Goal: Task Accomplishment & Management: Manage account settings

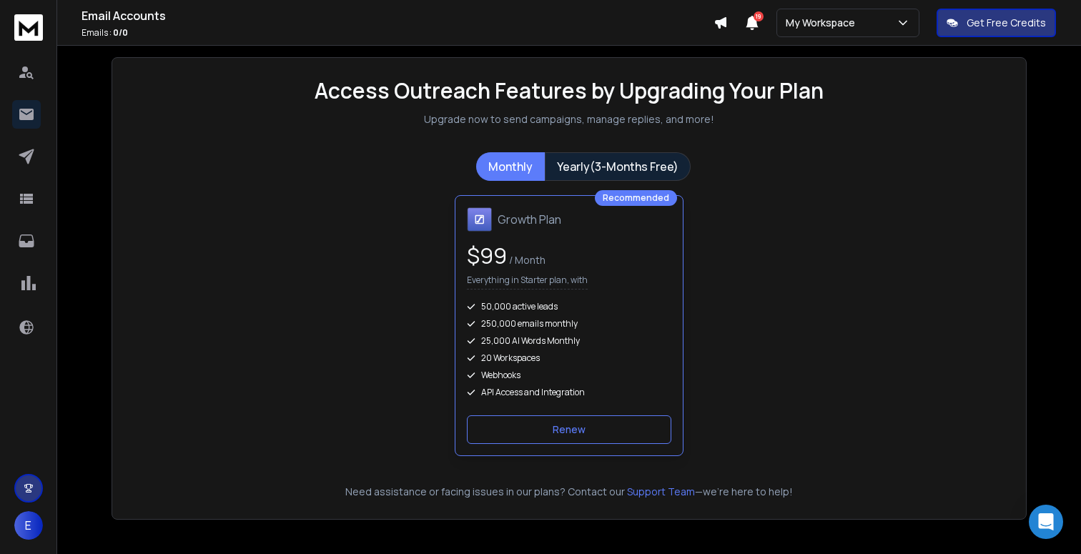
click at [621, 174] on button "Yearly(3-Months Free)" at bounding box center [618, 166] width 146 height 29
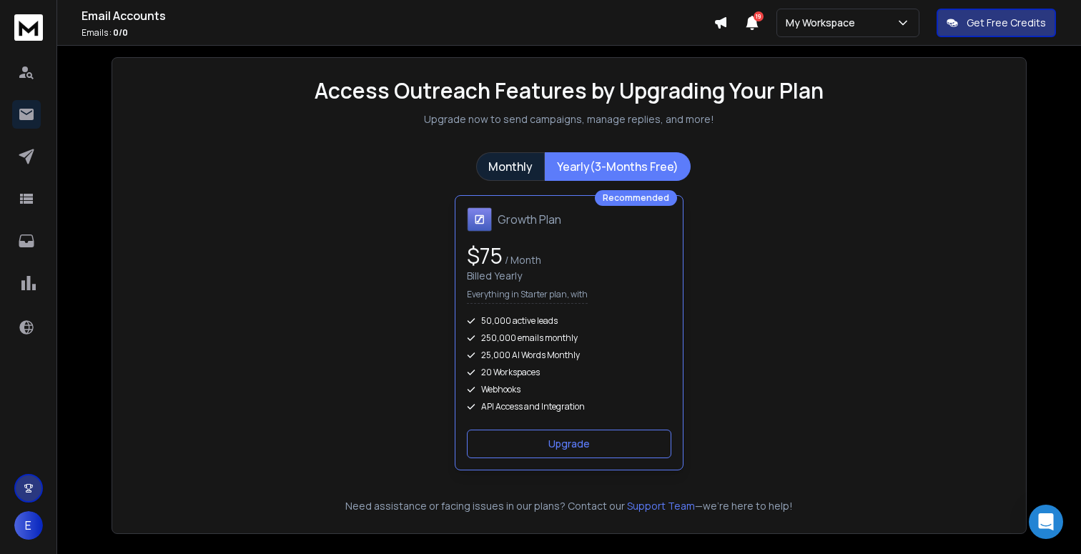
click at [502, 164] on button "Monthly" at bounding box center [510, 166] width 69 height 29
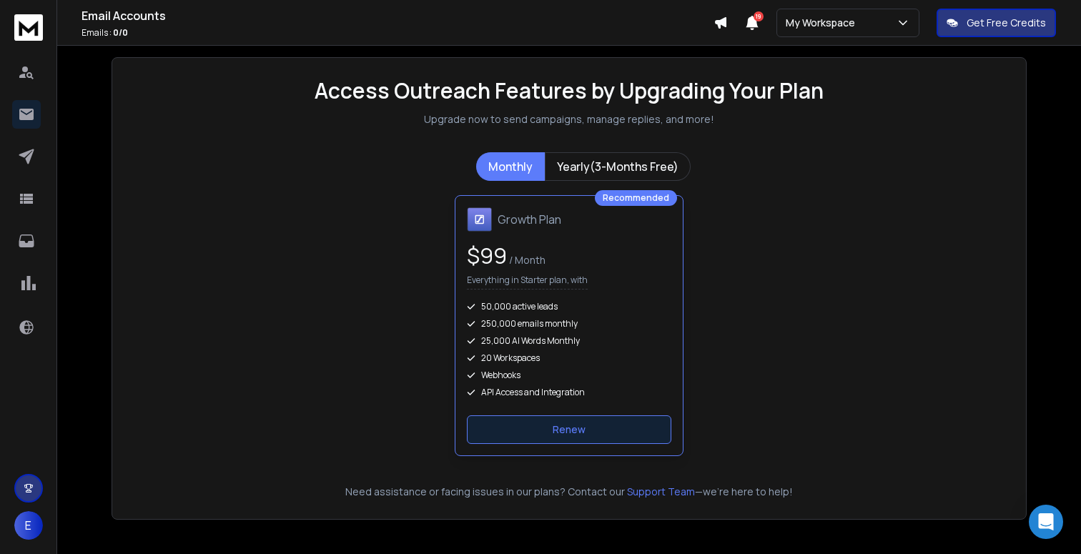
click at [593, 424] on button "Renew" at bounding box center [569, 429] width 204 height 29
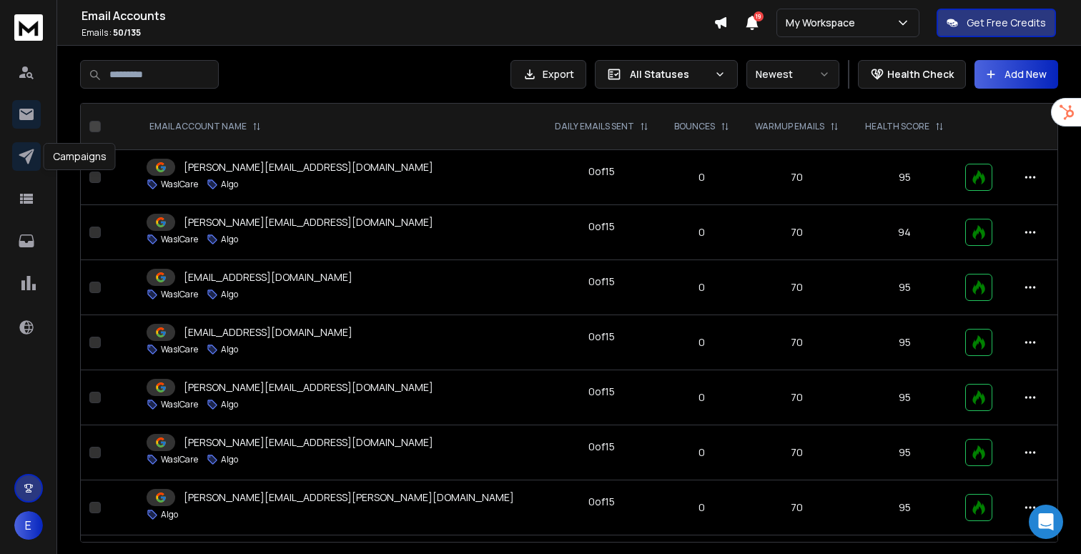
click at [19, 156] on icon at bounding box center [26, 156] width 17 height 17
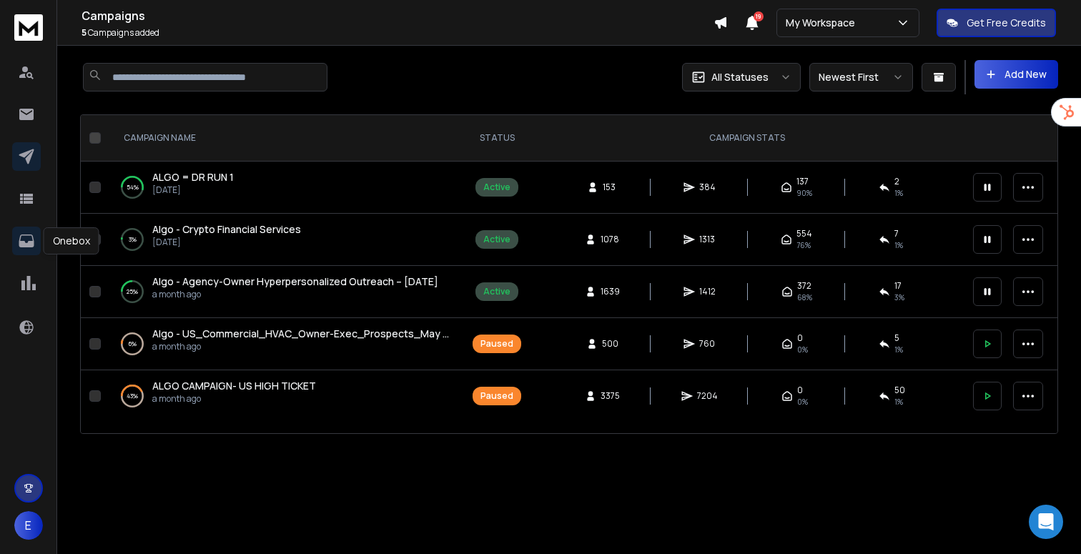
click at [34, 235] on link at bounding box center [26, 241] width 29 height 29
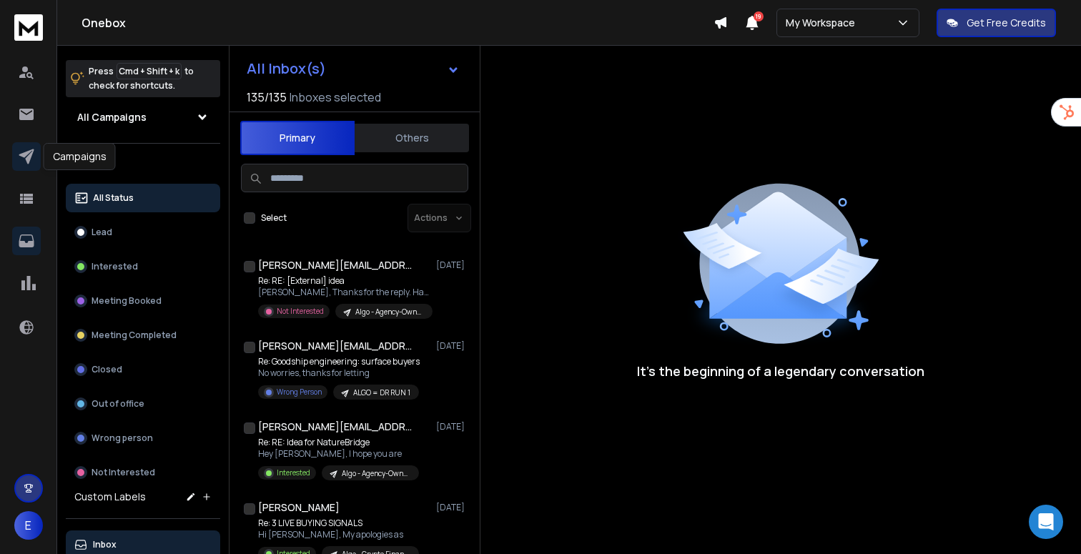
click at [24, 160] on icon at bounding box center [26, 156] width 17 height 17
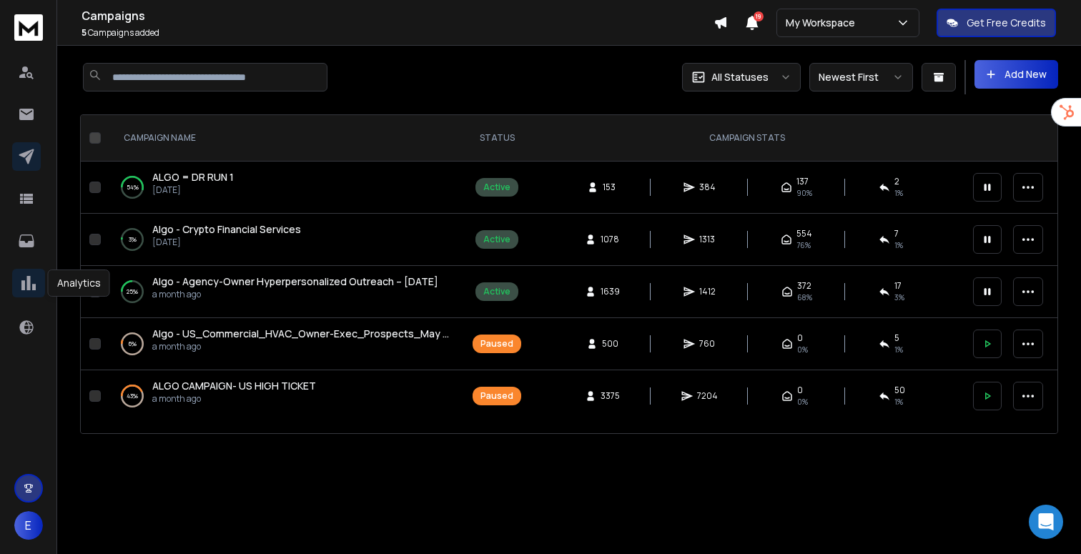
click at [32, 278] on icon at bounding box center [28, 282] width 21 height 21
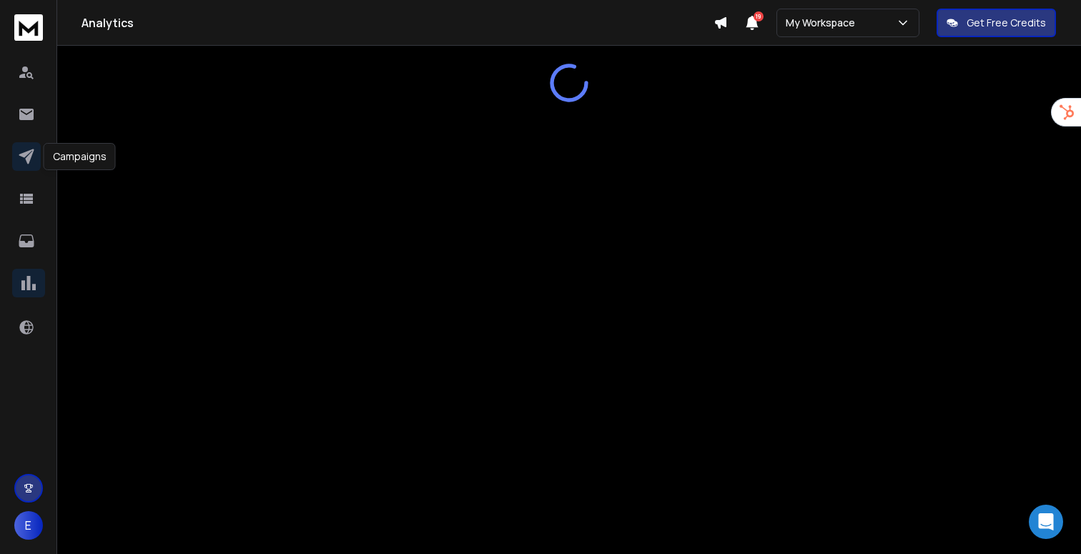
click at [28, 164] on icon at bounding box center [26, 156] width 17 height 17
